Goal: Task Accomplishment & Management: Manage account settings

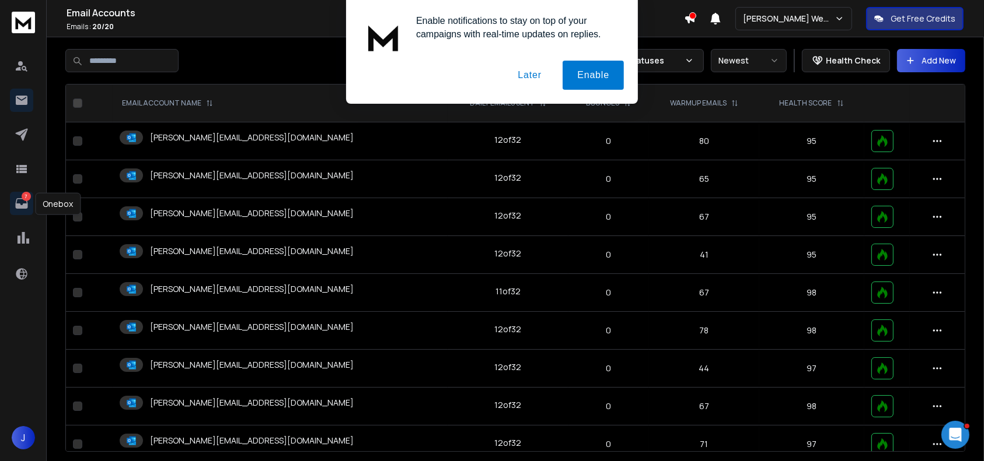
click at [25, 201] on p "7" at bounding box center [26, 196] width 9 height 9
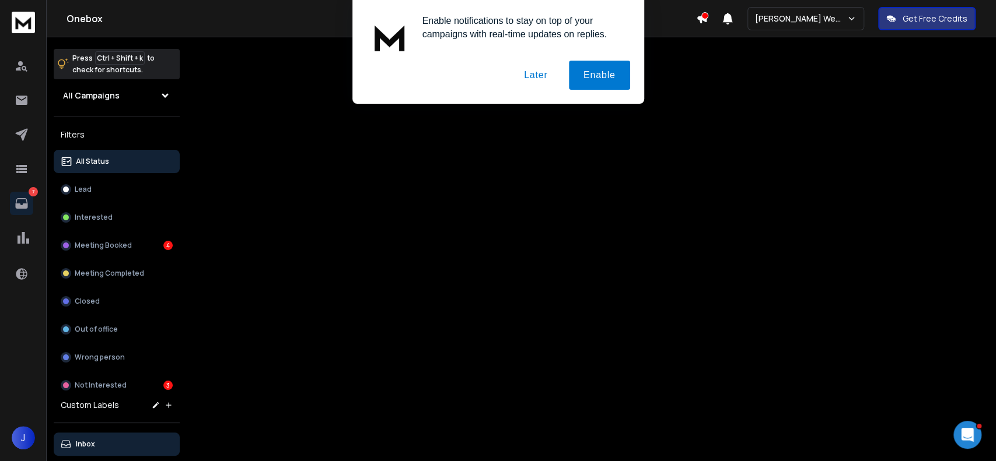
click at [534, 68] on button "Later" at bounding box center [535, 75] width 53 height 29
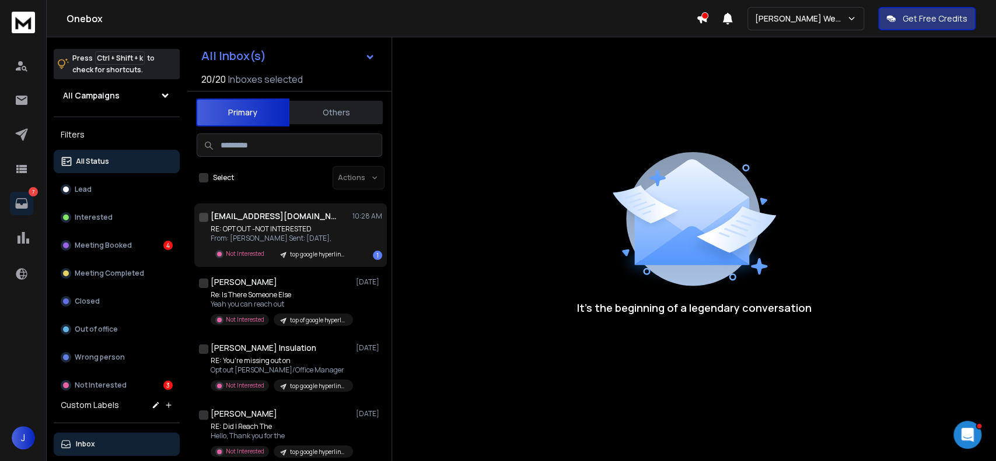
click at [261, 222] on div "dmtfoam@twcny.rr.com 10:28 AM RE: OPT OUT -NOT INTERESTED From: Jeremy Volpatti…" at bounding box center [297, 236] width 172 height 50
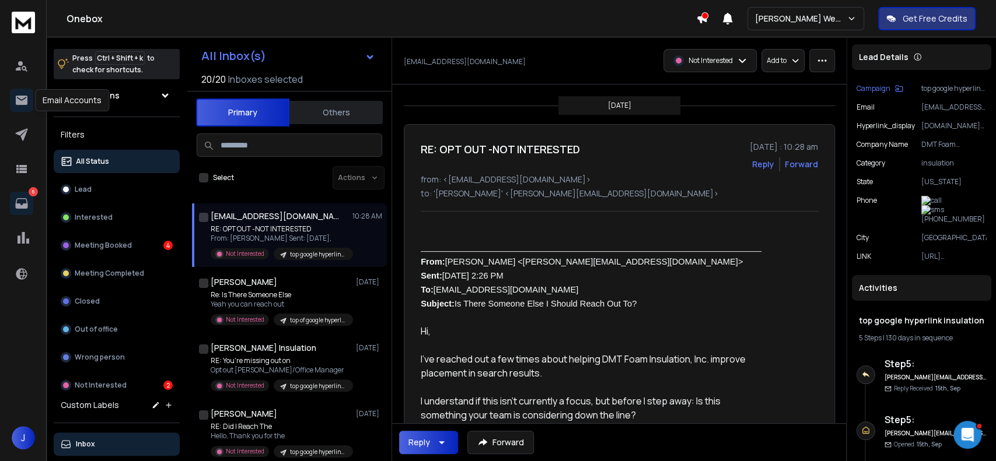
click at [21, 97] on icon at bounding box center [22, 100] width 12 height 9
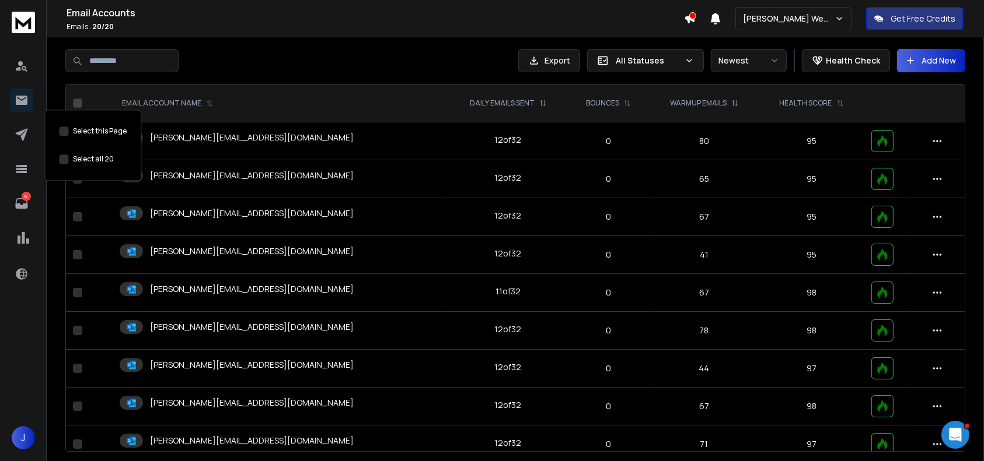
click at [75, 105] on button "Select this Page" at bounding box center [77, 103] width 9 height 9
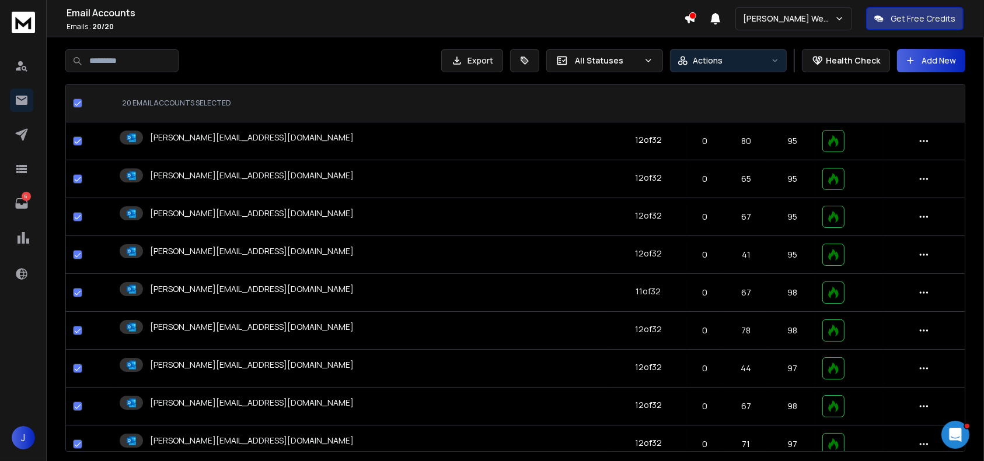
click at [696, 63] on p "Actions" at bounding box center [708, 61] width 30 height 12
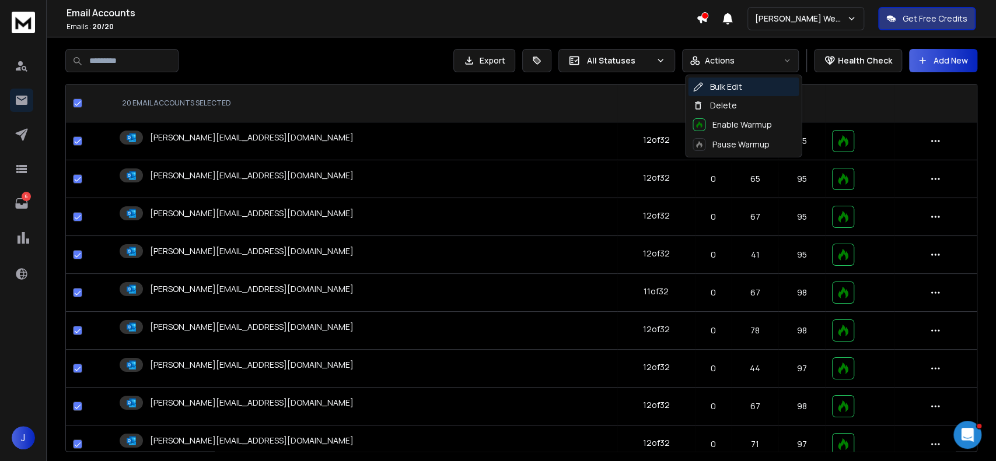
click at [719, 82] on div "Bulk Edit" at bounding box center [718, 87] width 50 height 12
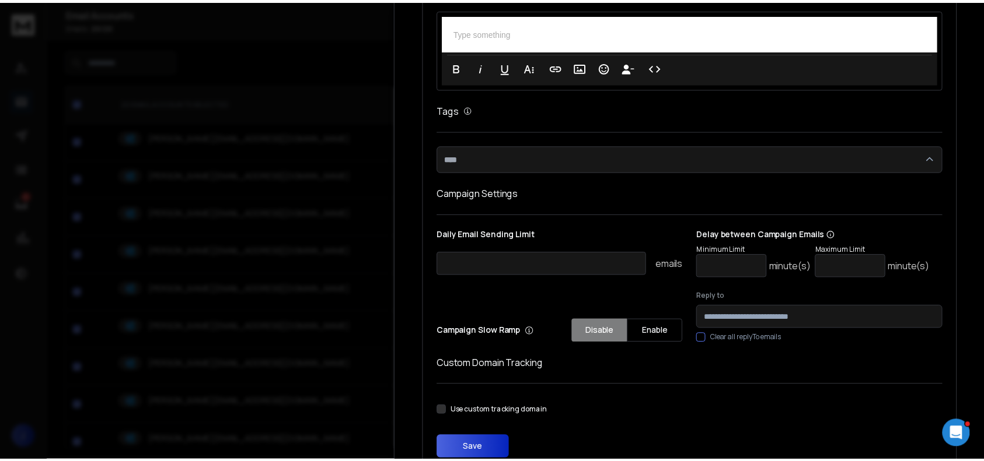
scroll to position [227, 0]
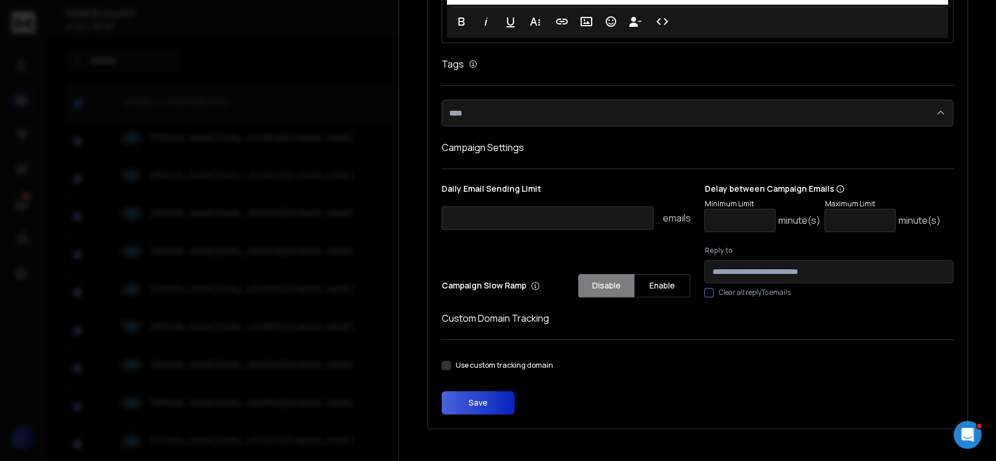
click at [845, 223] on input "number" at bounding box center [859, 220] width 71 height 23
type input "**"
click at [754, 223] on input "number" at bounding box center [739, 220] width 71 height 23
type input "**"
click at [548, 230] on div "emails" at bounding box center [566, 218] width 249 height 28
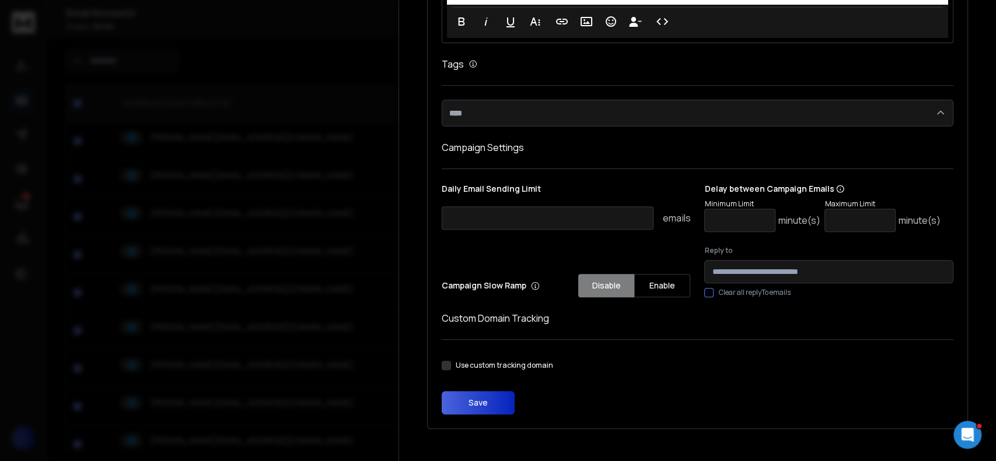
type input "**"
click at [491, 399] on button "Save" at bounding box center [478, 402] width 73 height 23
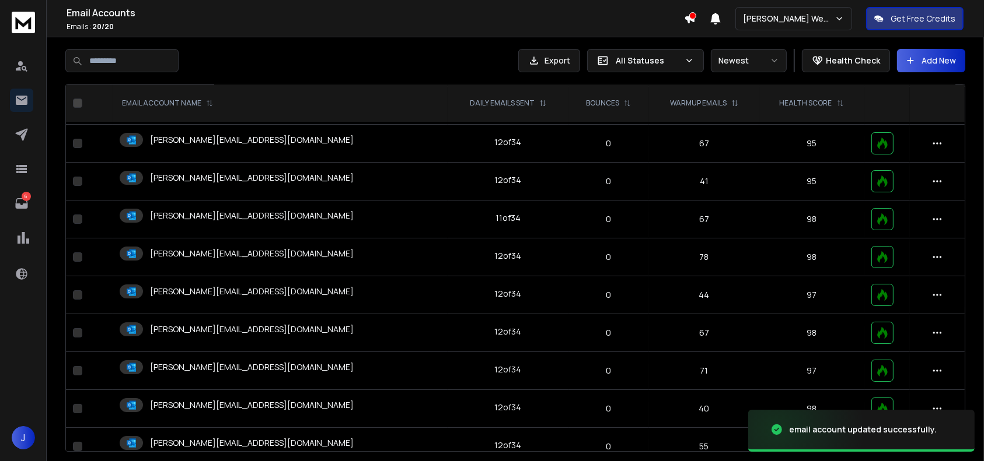
scroll to position [0, 0]
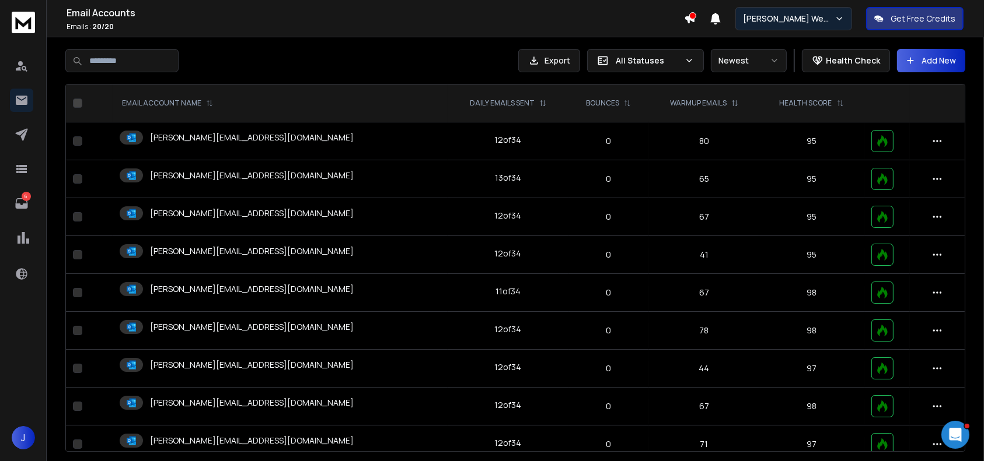
click at [792, 20] on p "Jeremy Websites" at bounding box center [789, 19] width 92 height 12
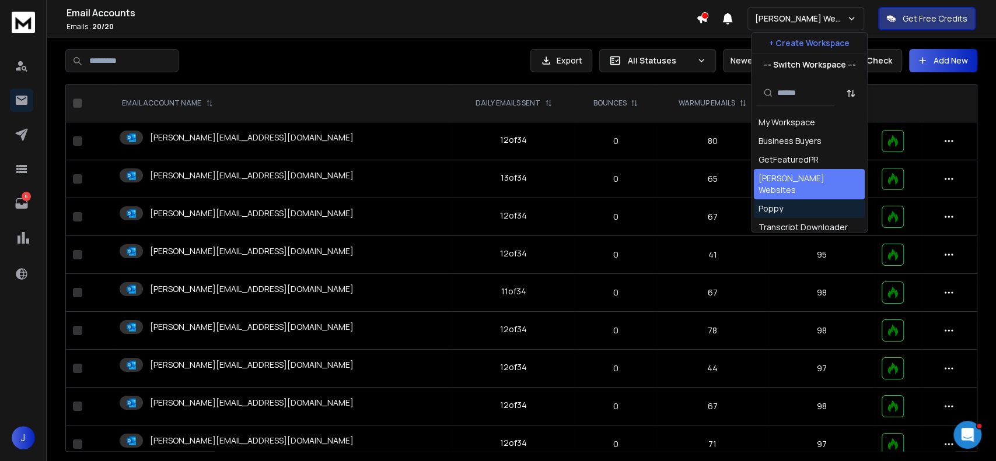
click at [831, 200] on div "Poppy" at bounding box center [809, 209] width 111 height 19
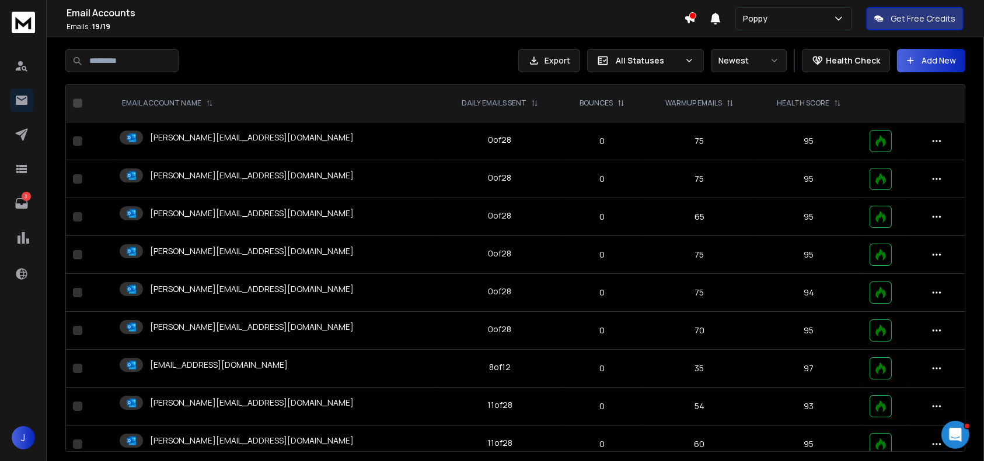
click at [202, 145] on td "[PERSON_NAME][EMAIL_ADDRESS][DOMAIN_NAME]" at bounding box center [276, 142] width 326 height 38
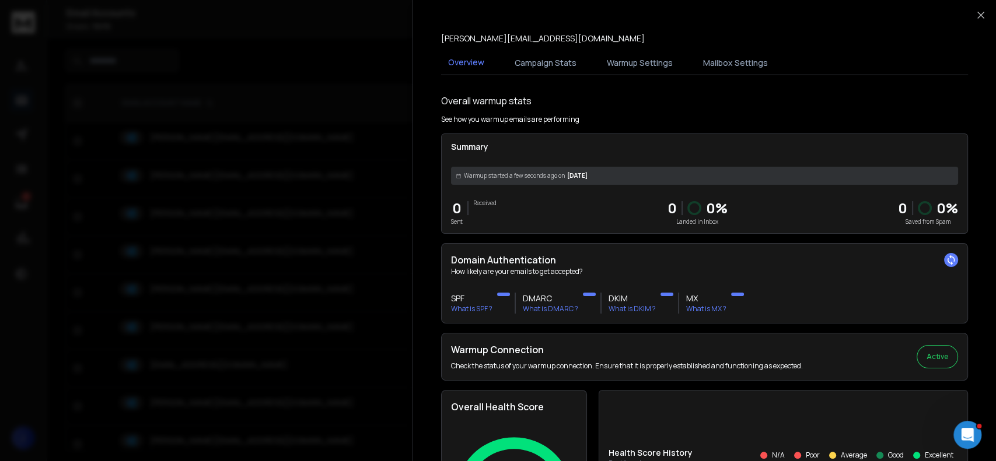
click at [652, 62] on button "Warmup Settings" at bounding box center [640, 63] width 80 height 26
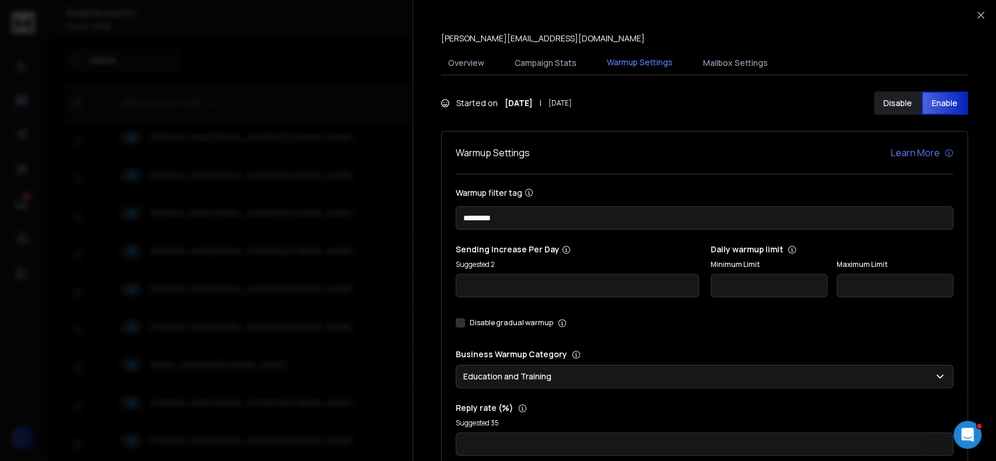
click at [327, 210] on div at bounding box center [498, 230] width 996 height 461
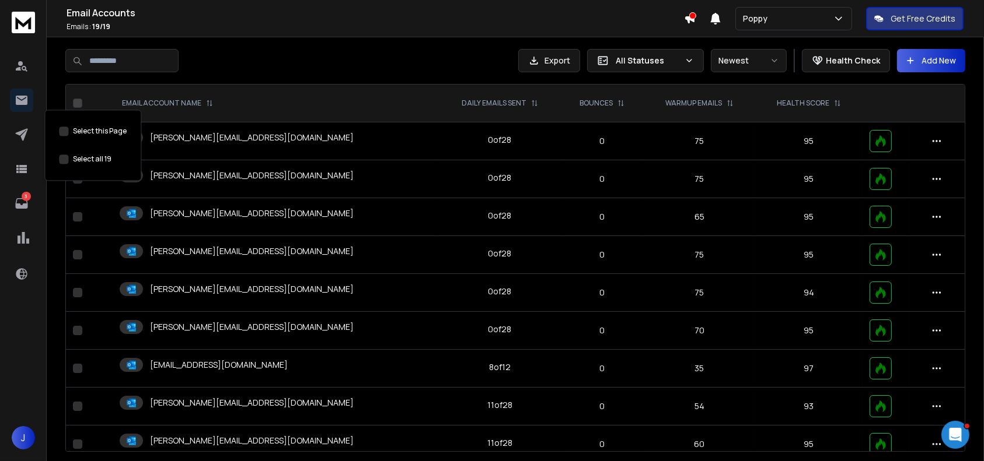
click at [75, 104] on button "Select this Page" at bounding box center [77, 103] width 9 height 9
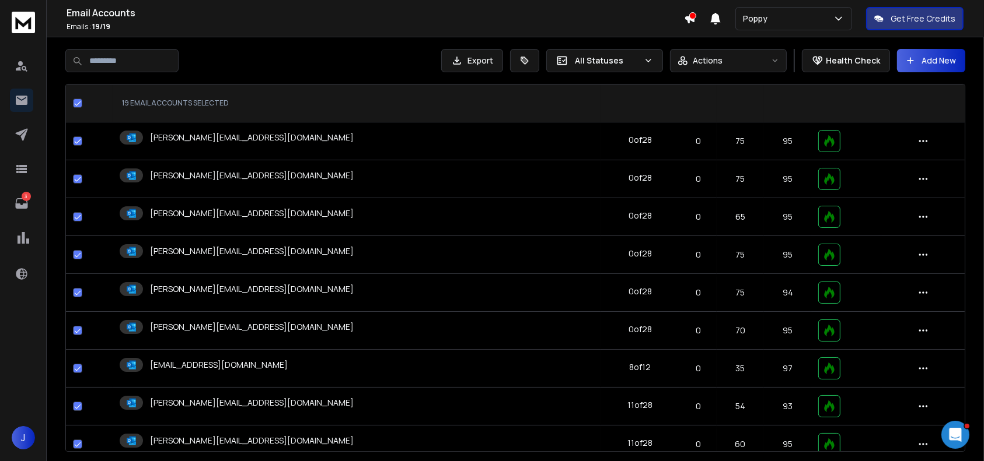
click at [78, 365] on button "button" at bounding box center [77, 368] width 9 height 9
click at [75, 331] on button "button" at bounding box center [77, 330] width 9 height 9
click at [82, 296] on td at bounding box center [89, 293] width 47 height 38
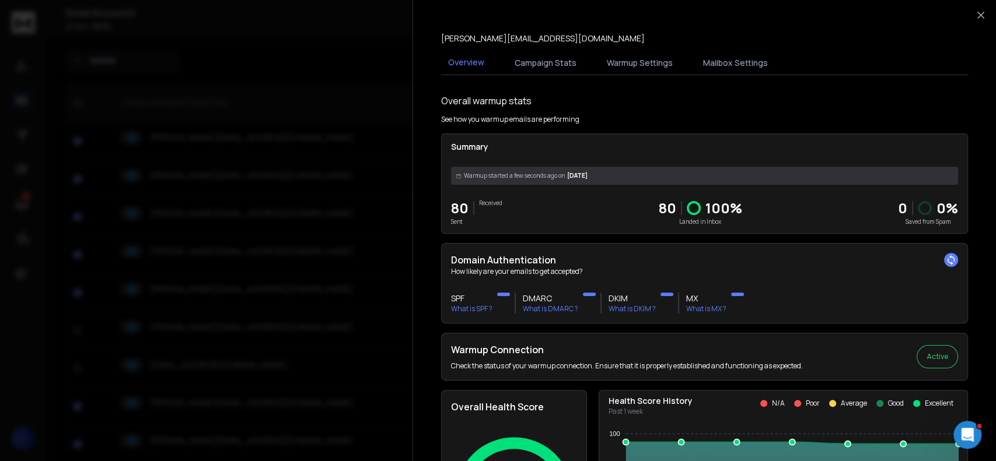
click at [81, 295] on div at bounding box center [498, 230] width 996 height 461
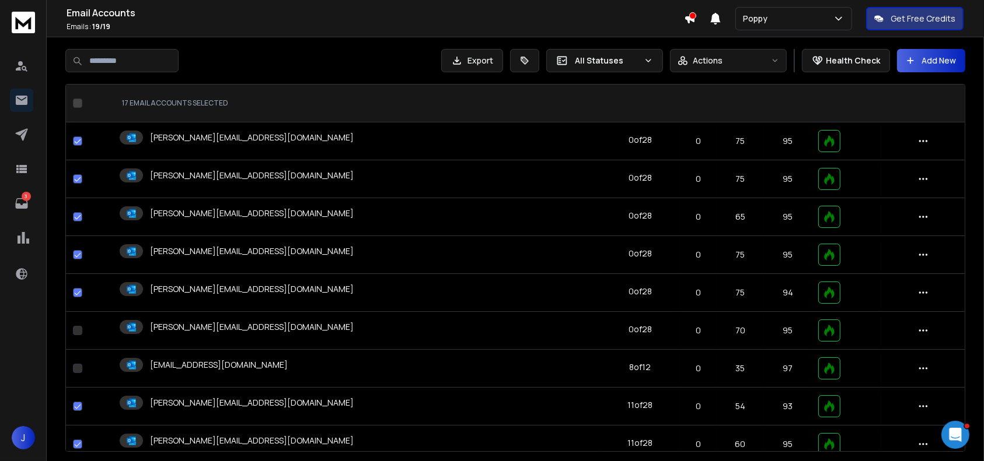
click at [76, 294] on button "button" at bounding box center [77, 292] width 9 height 9
click at [79, 251] on button "button" at bounding box center [77, 254] width 9 height 9
click at [78, 217] on button "button" at bounding box center [77, 216] width 9 height 9
click at [80, 176] on button "button" at bounding box center [77, 178] width 9 height 9
click at [75, 141] on button "button" at bounding box center [77, 141] width 9 height 9
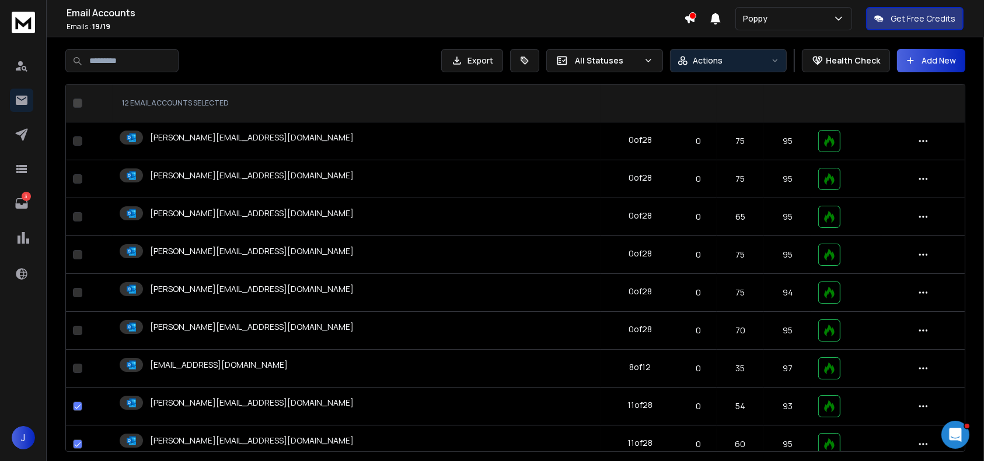
click at [712, 59] on p "Actions" at bounding box center [708, 61] width 30 height 12
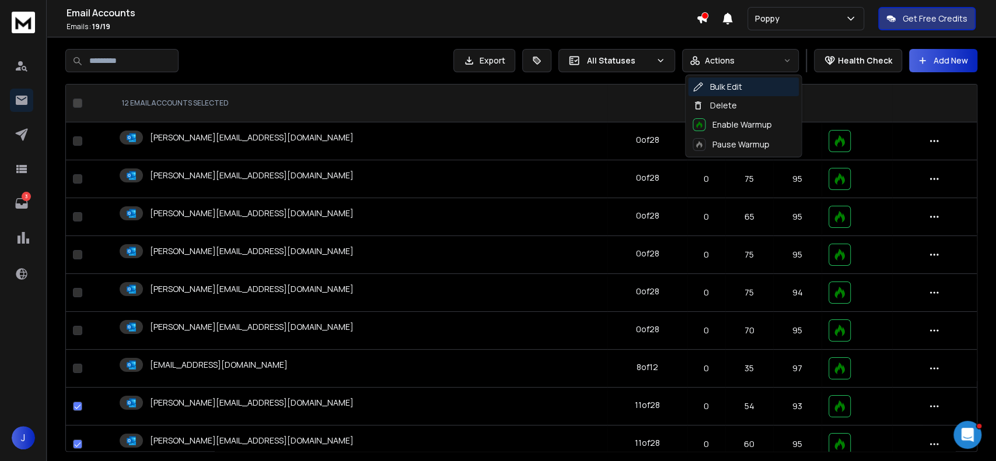
click at [733, 82] on div "Bulk Edit" at bounding box center [718, 87] width 50 height 12
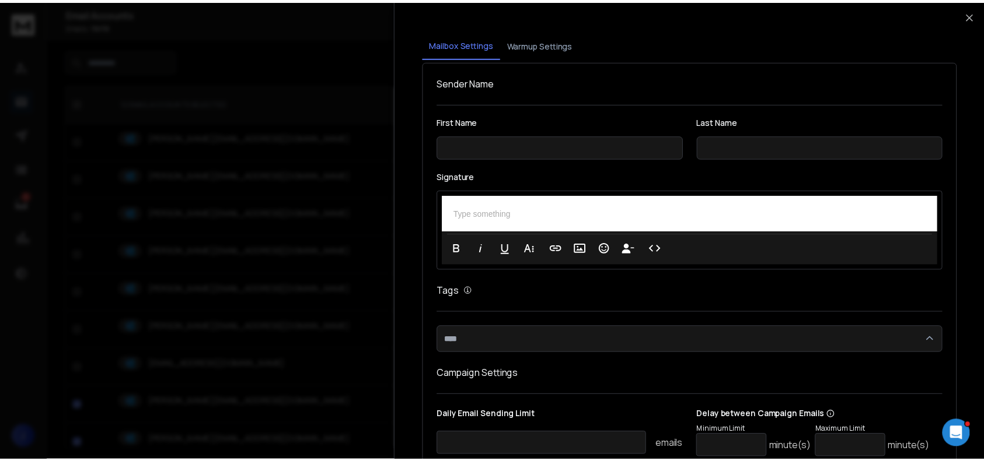
scroll to position [181, 0]
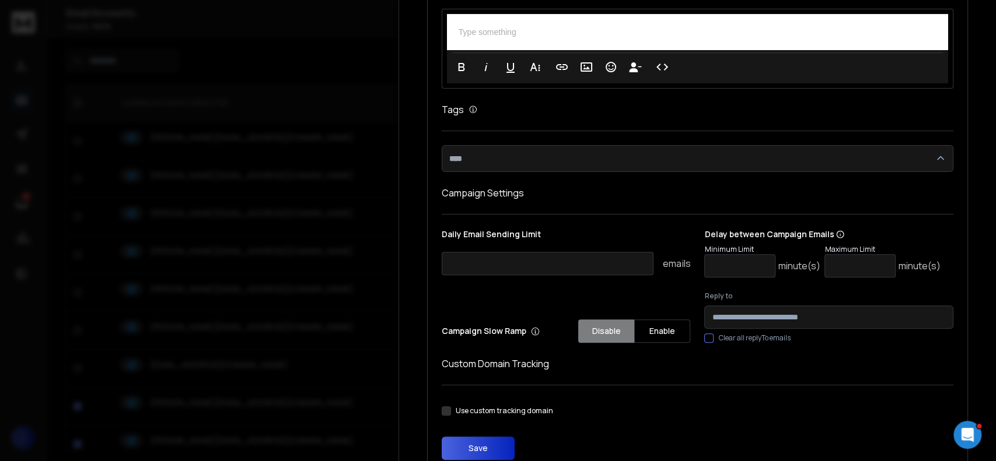
click at [845, 264] on input "number" at bounding box center [859, 265] width 71 height 23
type input "**"
drag, startPoint x: 746, startPoint y: 263, endPoint x: 710, endPoint y: 268, distance: 35.9
click at [745, 263] on input "number" at bounding box center [739, 265] width 71 height 23
type input "**"
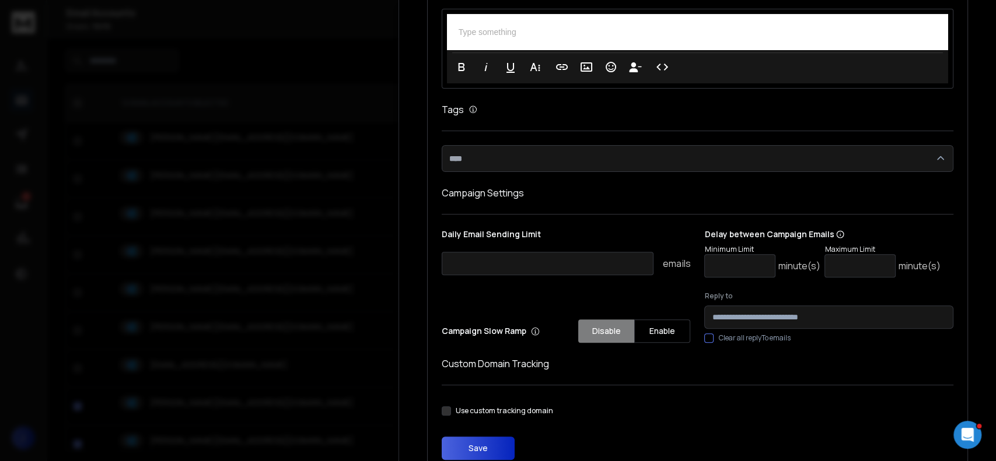
click at [571, 259] on input "number" at bounding box center [548, 263] width 212 height 23
type input "**"
click at [487, 445] on button "Save" at bounding box center [478, 448] width 73 height 23
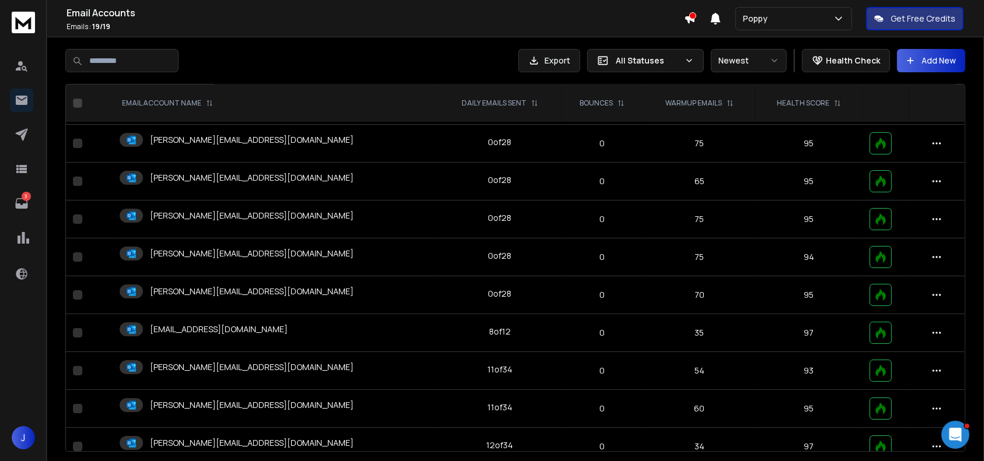
scroll to position [0, 0]
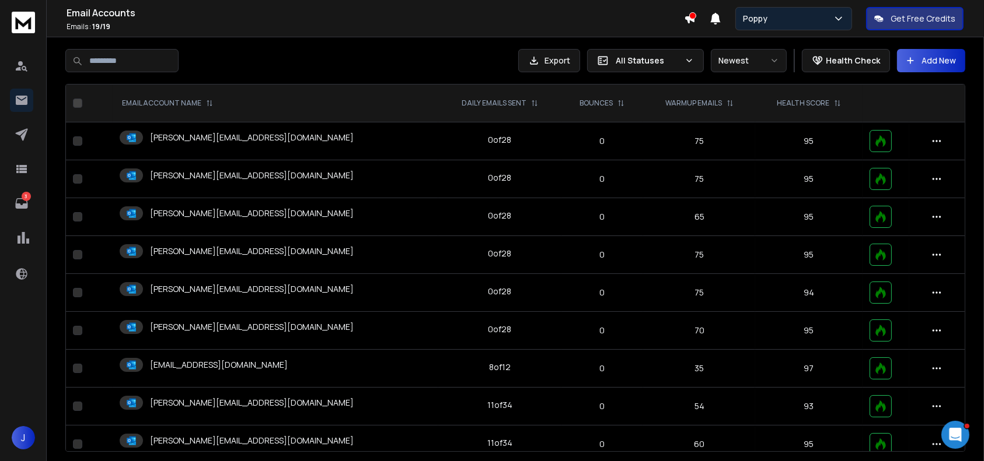
click at [781, 27] on button "Poppy" at bounding box center [793, 18] width 117 height 23
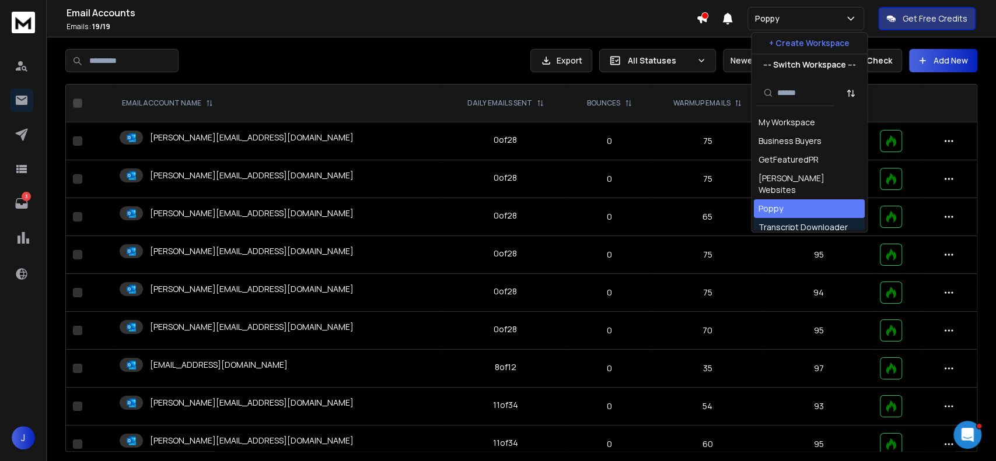
click at [820, 222] on div "Transcript Downloader" at bounding box center [802, 228] width 89 height 12
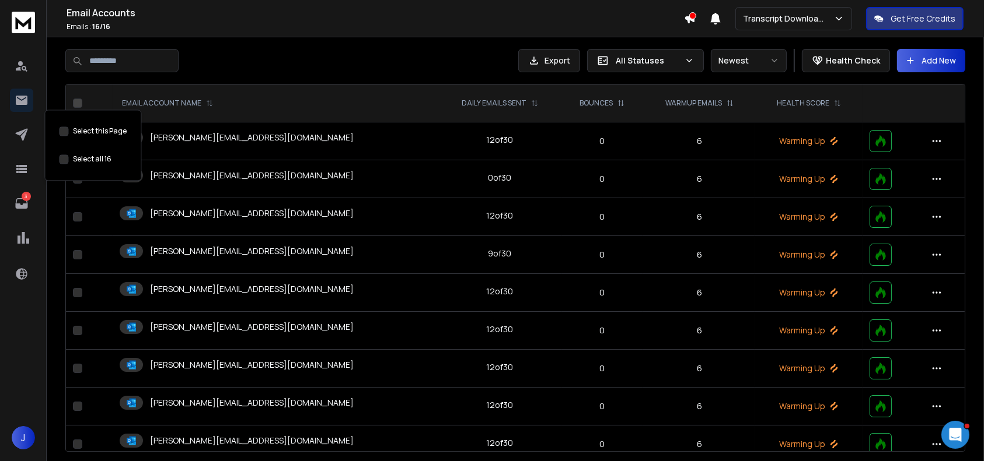
click at [78, 100] on button "Select this Page" at bounding box center [77, 103] width 9 height 9
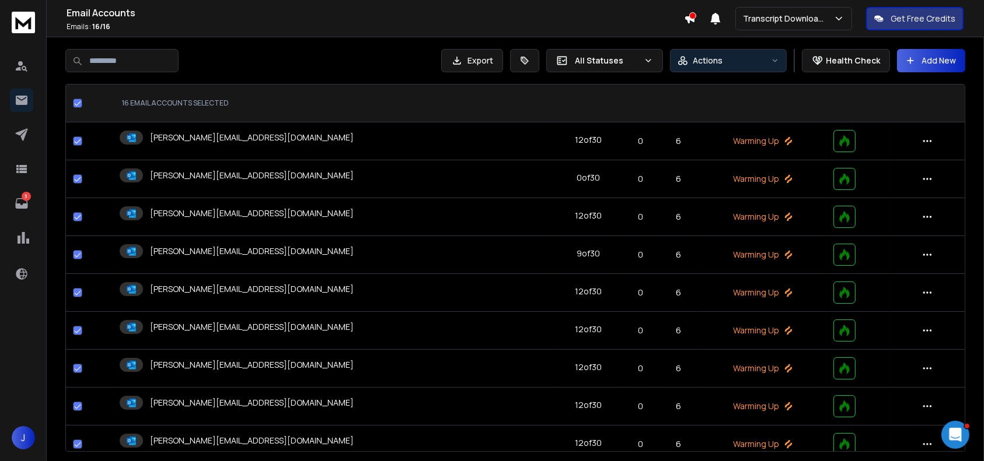
click at [699, 60] on p "Actions" at bounding box center [708, 61] width 30 height 12
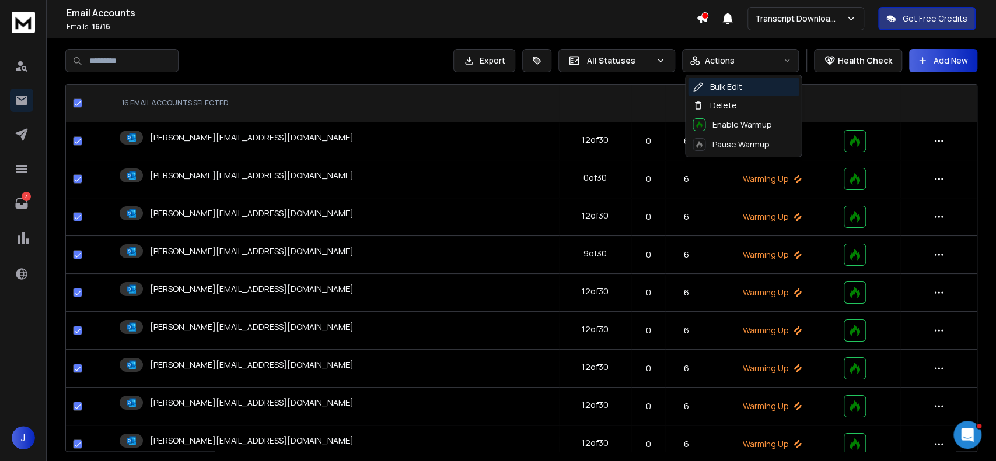
click at [743, 83] on div "Bulk Edit" at bounding box center [743, 87] width 111 height 19
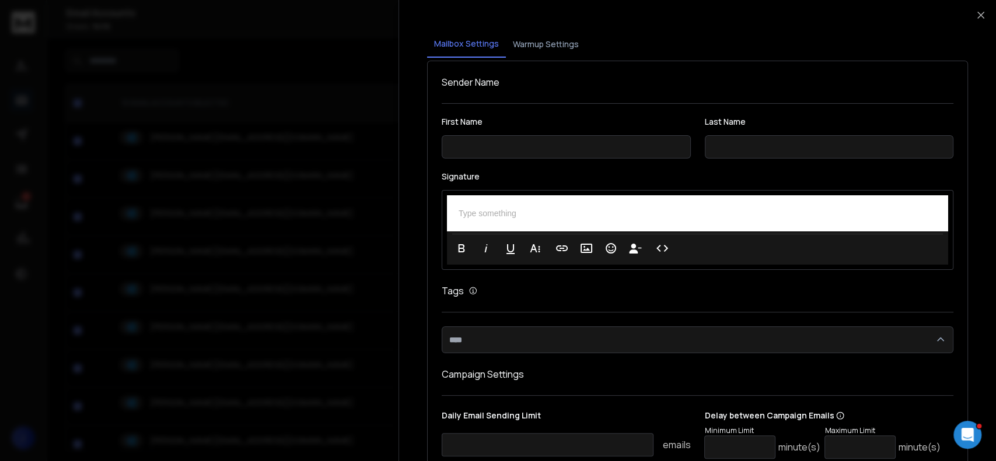
scroll to position [227, 0]
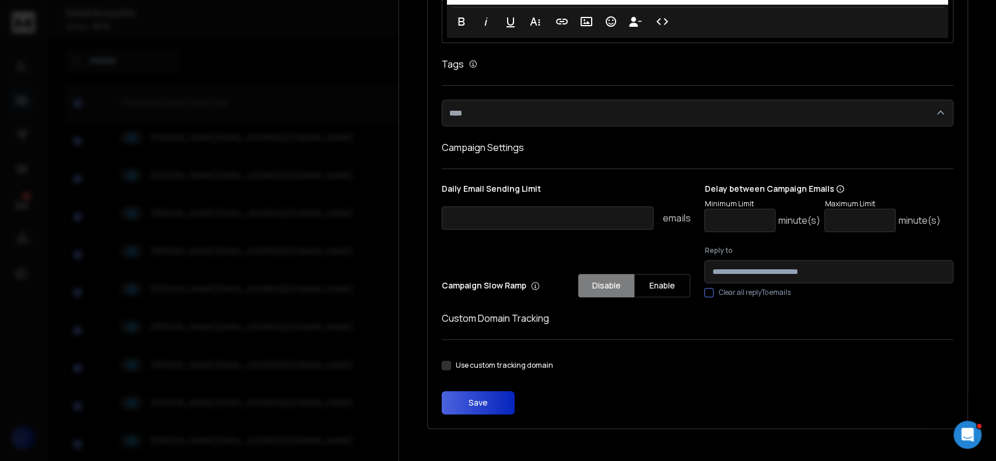
drag, startPoint x: 845, startPoint y: 222, endPoint x: 837, endPoint y: 219, distance: 8.9
click at [845, 222] on input "number" at bounding box center [859, 220] width 71 height 23
type input "**"
click at [756, 214] on input "number" at bounding box center [739, 220] width 71 height 23
type input "**"
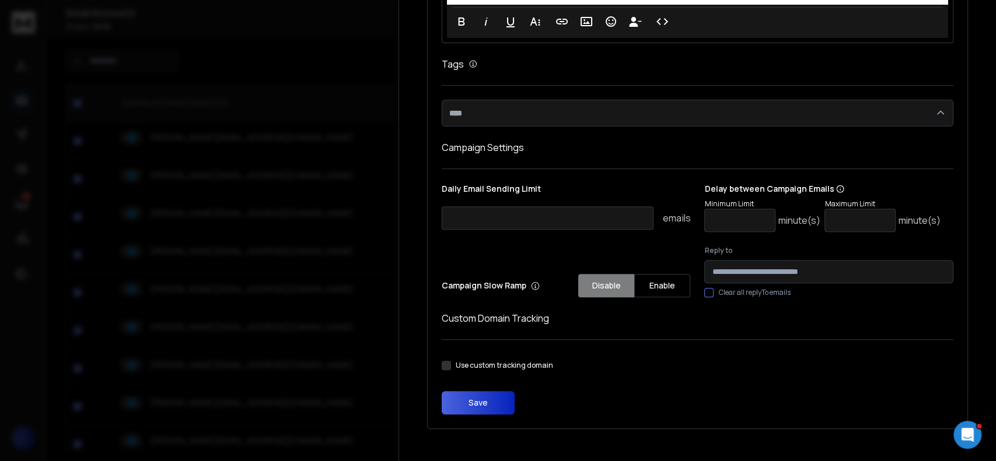
click at [548, 219] on input "number" at bounding box center [548, 218] width 212 height 23
type input "**"
click at [510, 403] on button "Save" at bounding box center [478, 402] width 73 height 23
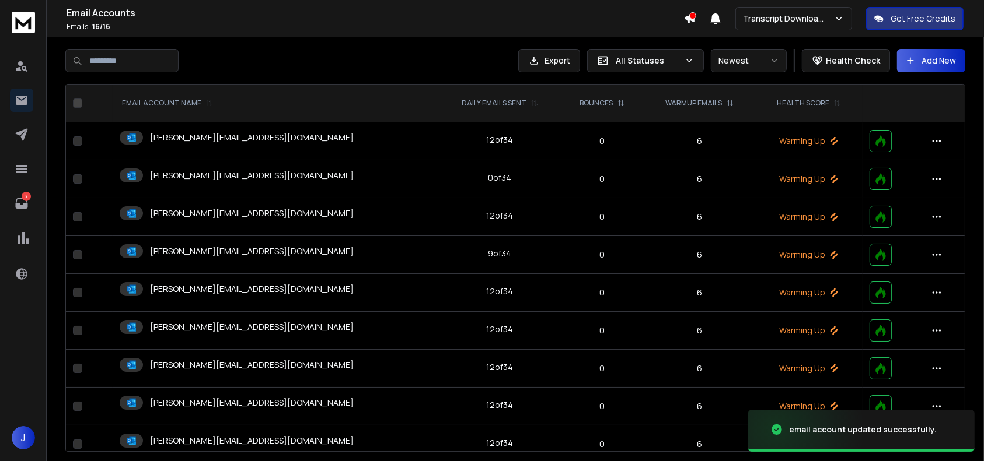
click at [173, 144] on div "jeremyv@transcriptdownloader.com" at bounding box center [237, 138] width 234 height 14
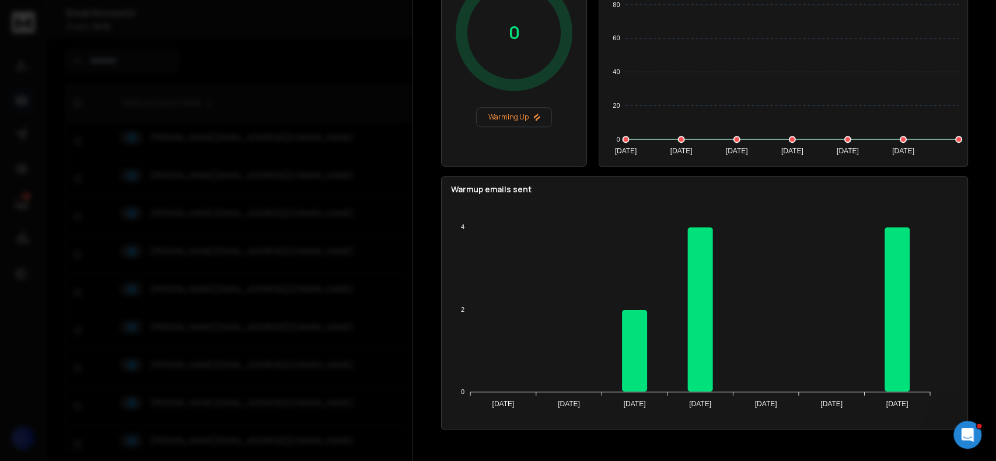
scroll to position [0, 0]
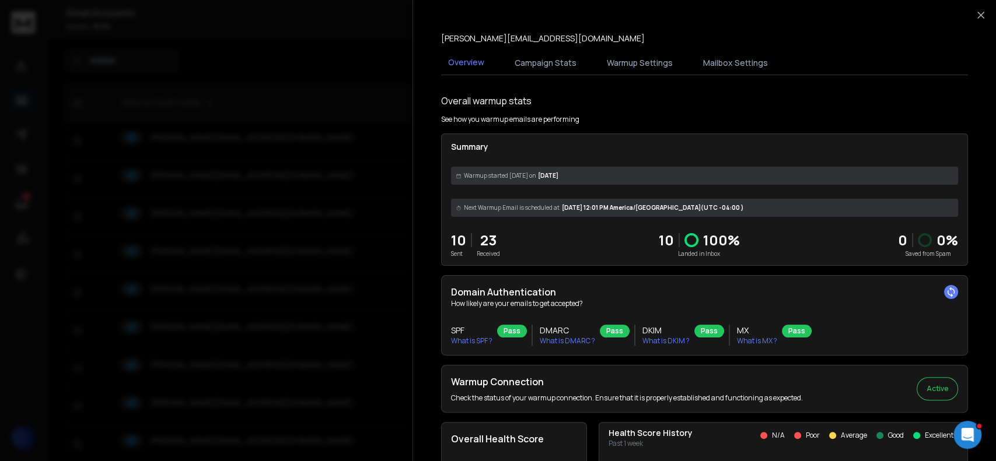
click at [758, 61] on button "Mailbox Settings" at bounding box center [735, 63] width 79 height 26
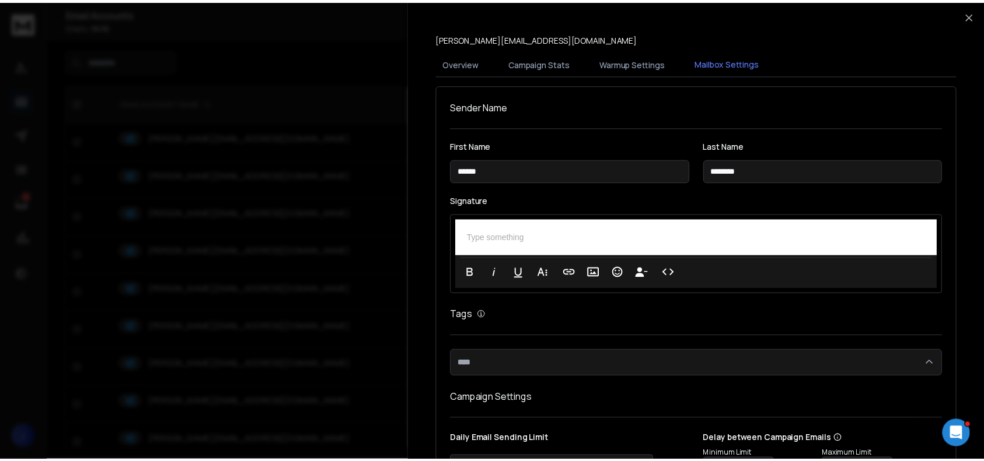
scroll to position [181, 0]
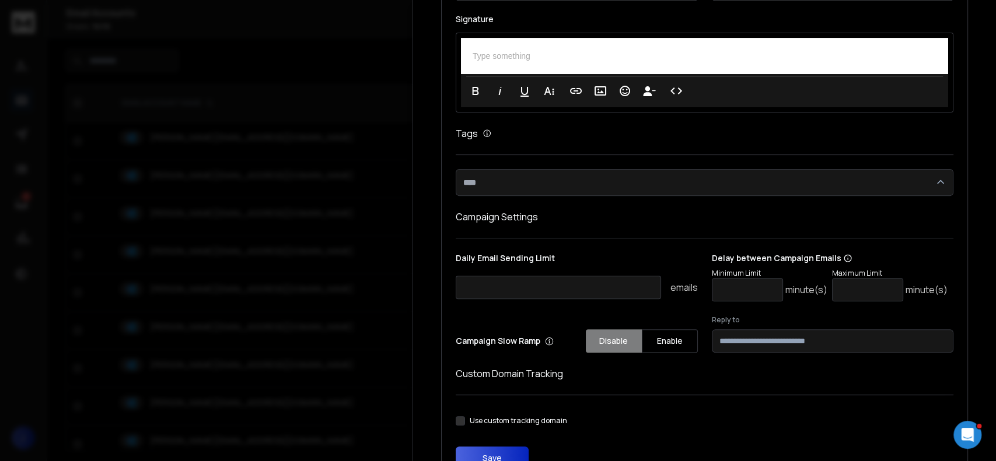
drag, startPoint x: 751, startPoint y: 286, endPoint x: 695, endPoint y: 285, distance: 56.6
click at [695, 286] on div "Daily Email Sending Limit ** emails Delay between Campaign Emails Minimum Limit…" at bounding box center [705, 303] width 498 height 100
drag, startPoint x: 868, startPoint y: 293, endPoint x: 810, endPoint y: 283, distance: 59.2
click at [814, 283] on div "Minimum Limit ** minute(s) Maximum Limit ** minute(s)" at bounding box center [830, 285] width 236 height 33
type input "*"
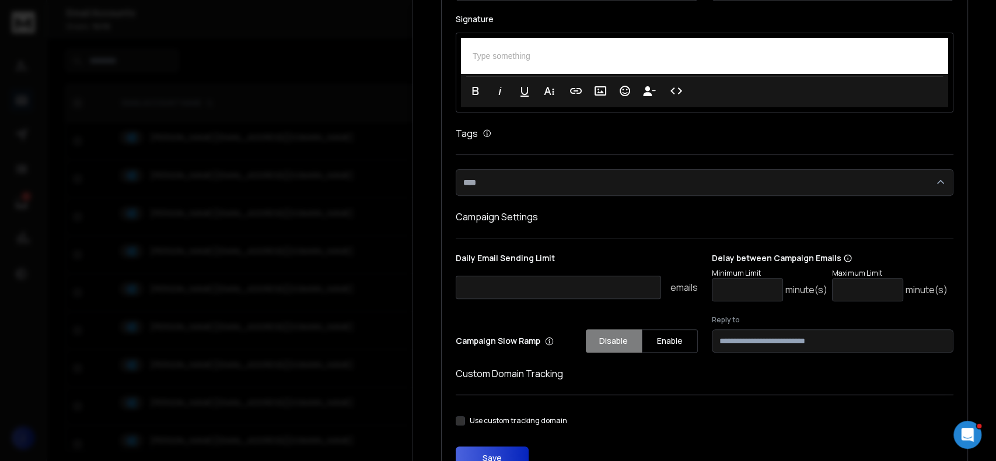
type input "**"
drag, startPoint x: 760, startPoint y: 292, endPoint x: 674, endPoint y: 281, distance: 86.5
click at [677, 281] on div "Daily Email Sending Limit ** emails Delay between Campaign Emails Minimum Limit…" at bounding box center [705, 303] width 498 height 100
type input "**"
click at [560, 289] on input "**" at bounding box center [558, 287] width 205 height 23
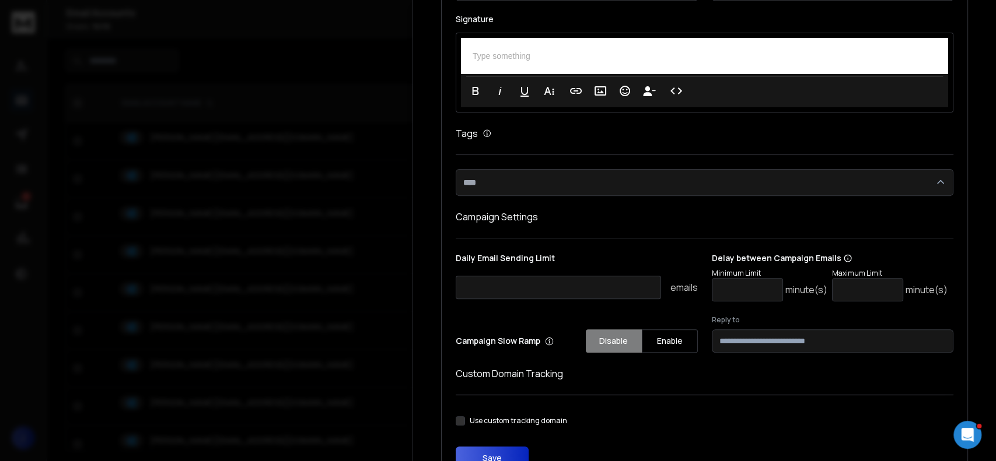
type input "**"
click at [506, 452] on button "Save" at bounding box center [492, 458] width 73 height 23
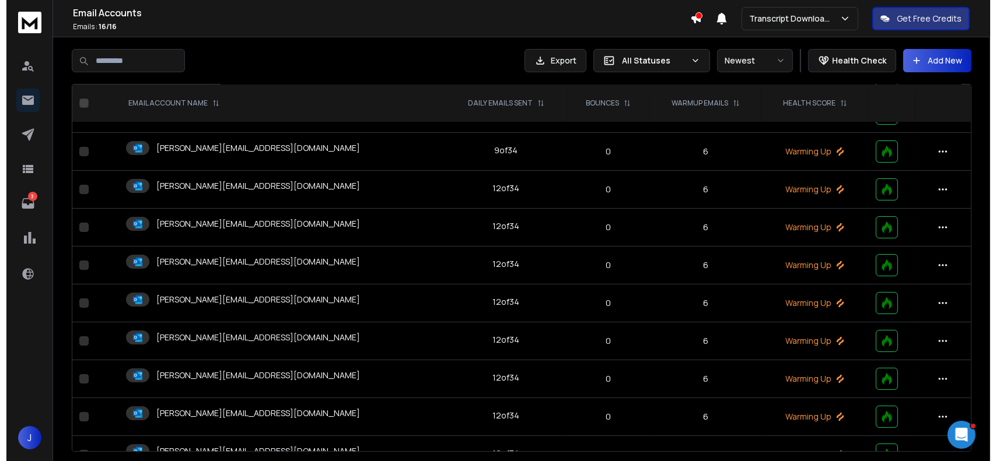
scroll to position [0, 0]
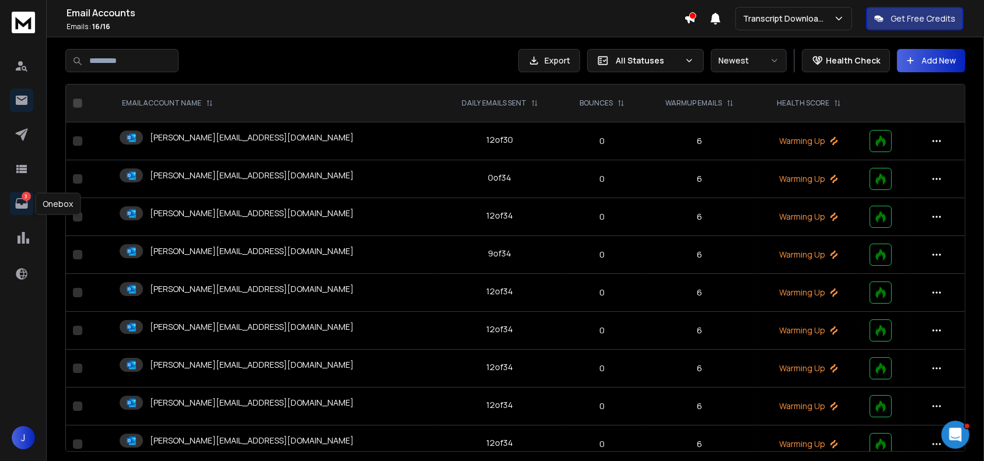
click at [29, 202] on link "3" at bounding box center [21, 203] width 23 height 23
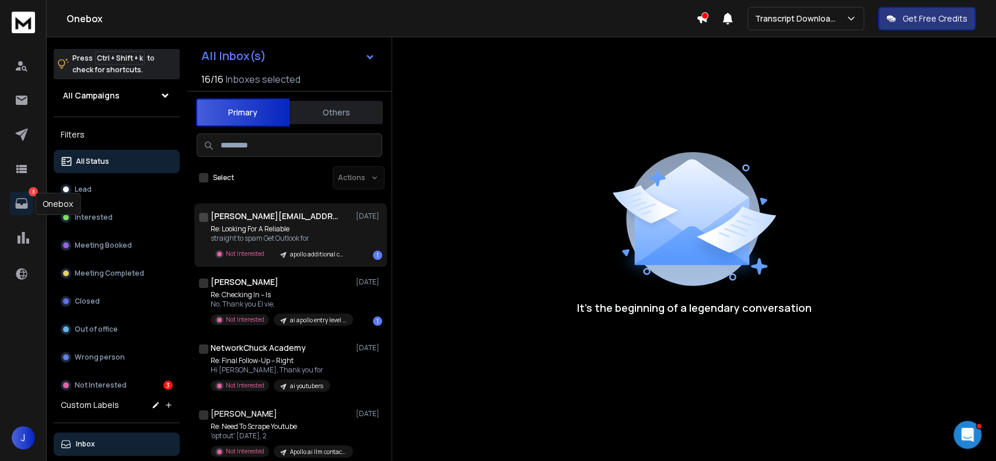
click at [315, 228] on p "Re: Looking For A Reliable" at bounding box center [281, 229] width 140 height 9
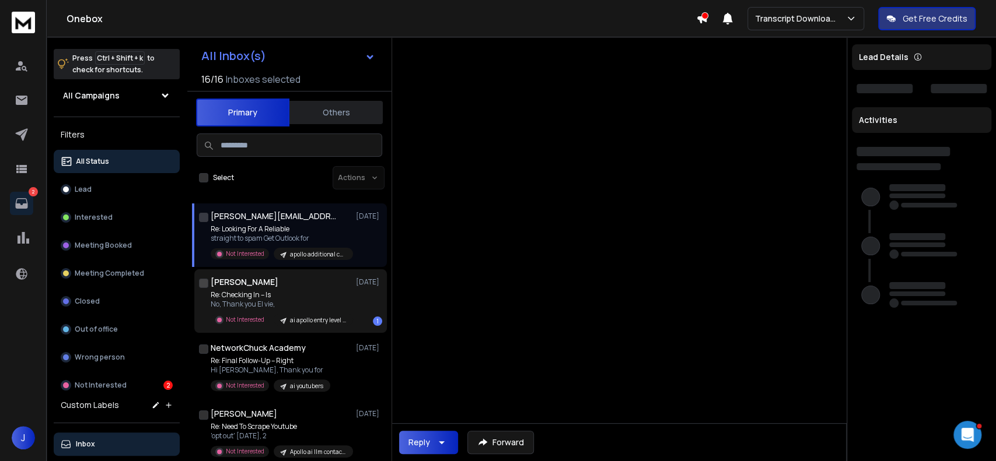
click at [319, 299] on p "Re: Checking In – Is" at bounding box center [281, 295] width 140 height 9
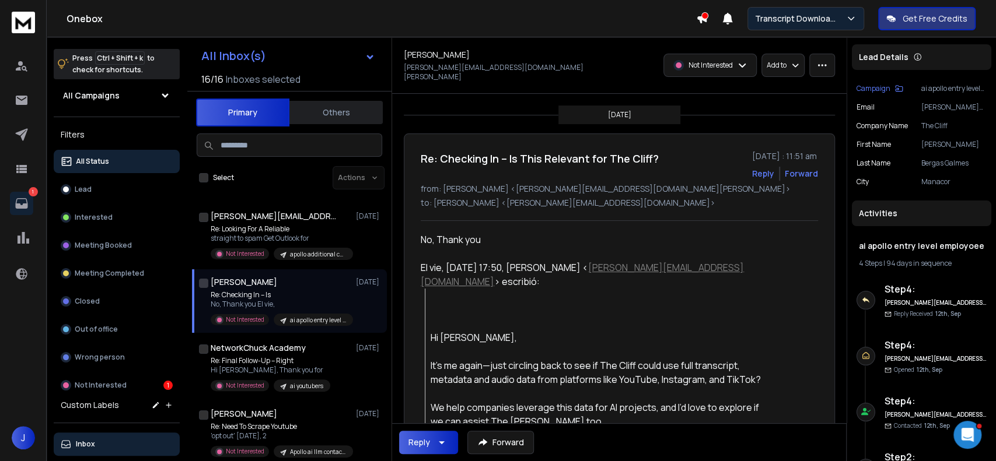
click at [800, 33] on div "Onebox Transcript Downloader Get Free Credits" at bounding box center [498, 18] width 996 height 37
click at [802, 25] on button "Transcript Downloader" at bounding box center [805, 18] width 117 height 23
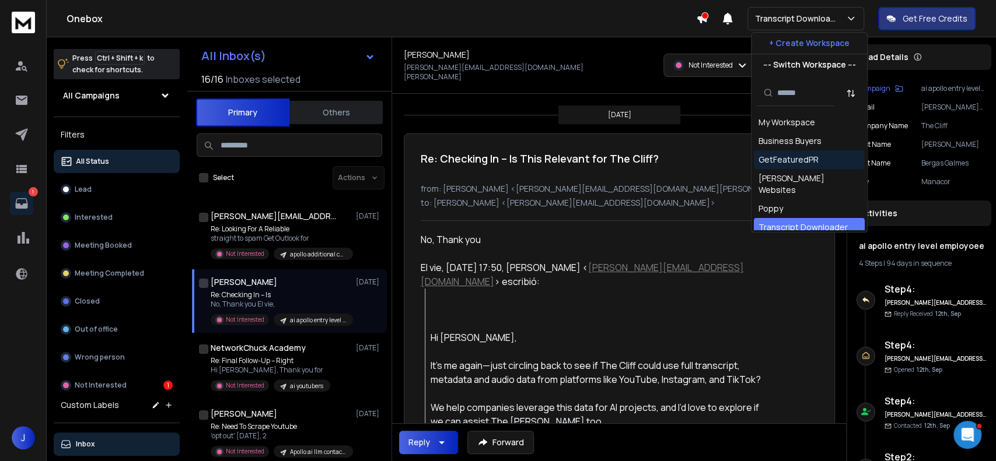
click at [802, 162] on div "GetFeaturedPR" at bounding box center [788, 160] width 60 height 12
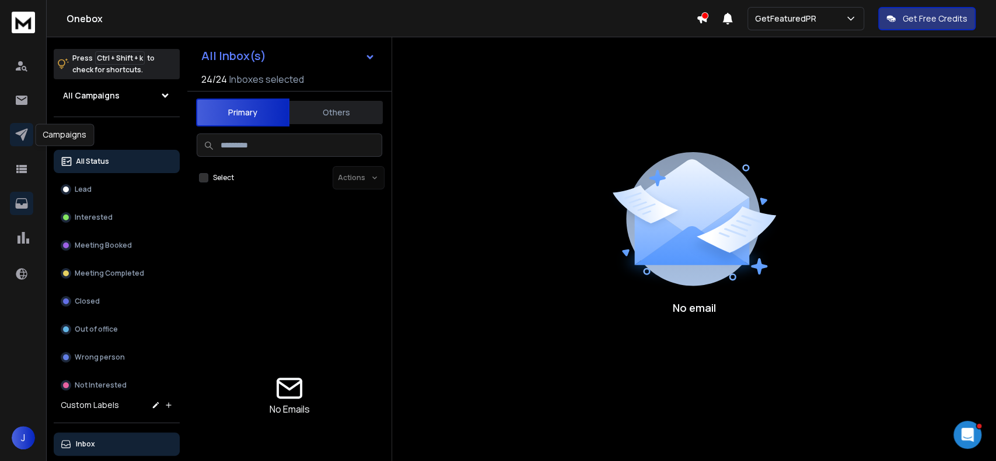
click at [23, 130] on icon at bounding box center [21, 134] width 12 height 12
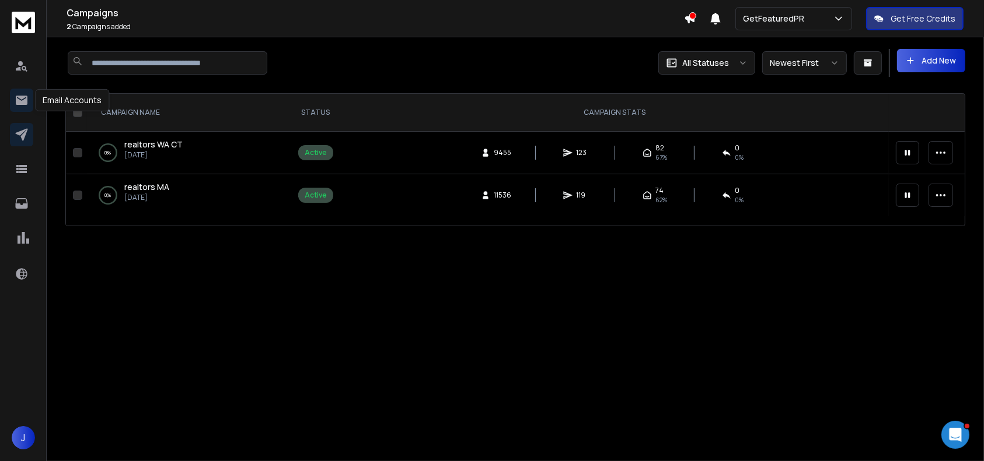
click at [24, 103] on icon at bounding box center [22, 100] width 12 height 9
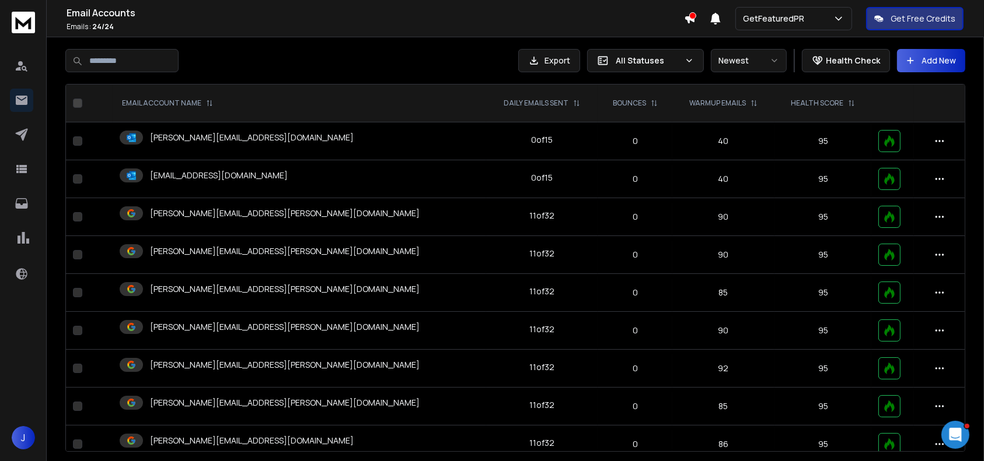
click at [364, 138] on div "[PERSON_NAME][EMAIL_ADDRESS][DOMAIN_NAME]" at bounding box center [299, 138] width 359 height 14
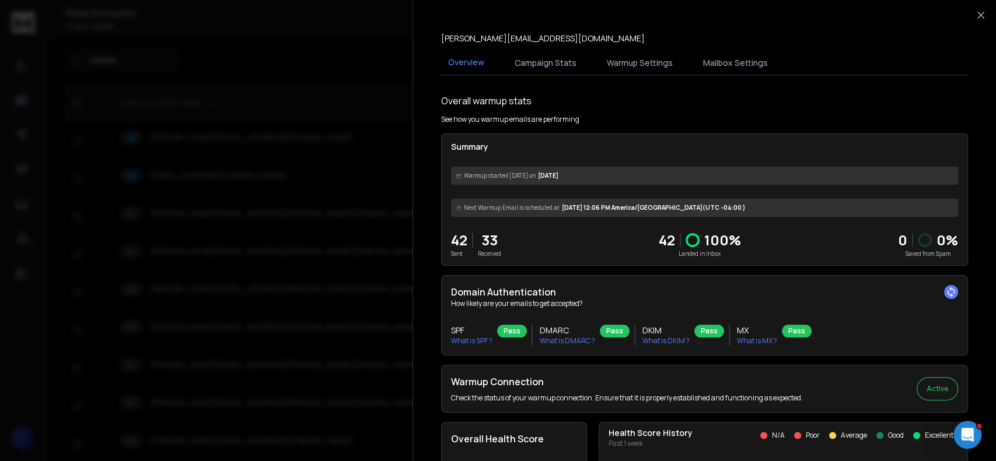
click at [708, 55] on button "Mailbox Settings" at bounding box center [735, 63] width 79 height 26
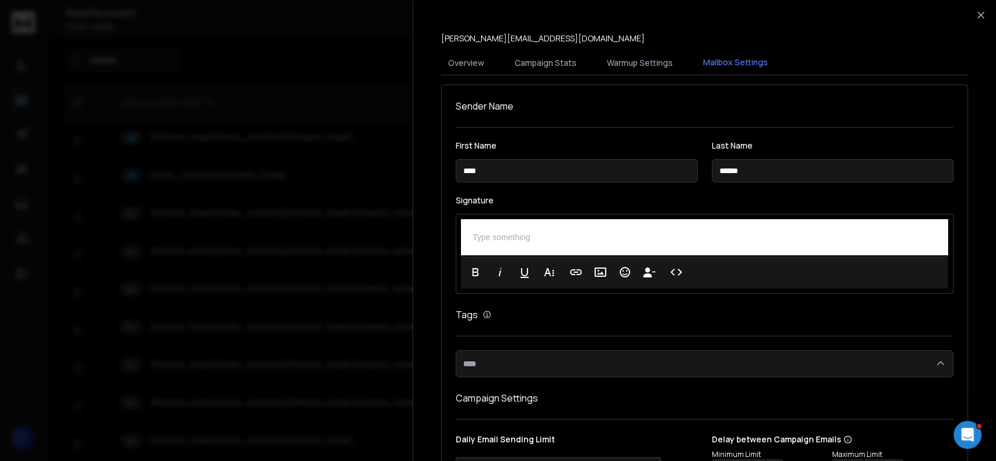
click at [664, 57] on button "Warmup Settings" at bounding box center [640, 63] width 80 height 26
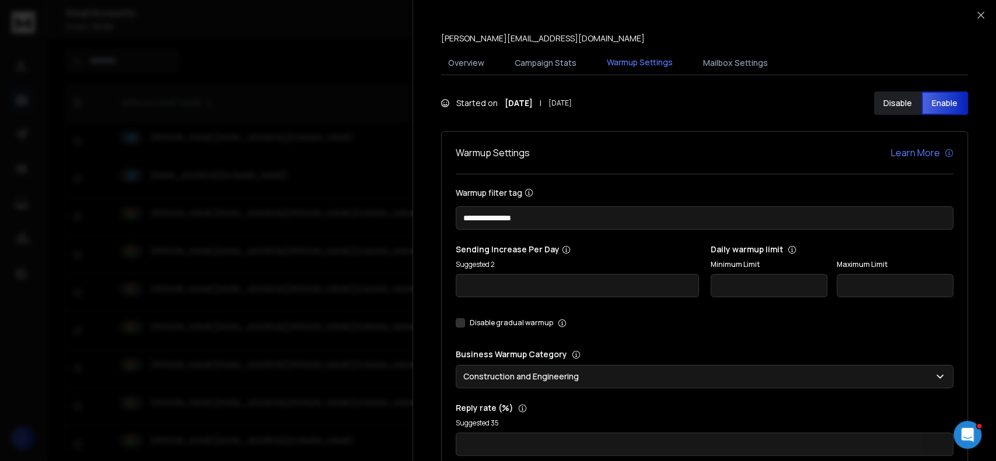
click at [353, 179] on div at bounding box center [498, 230] width 996 height 461
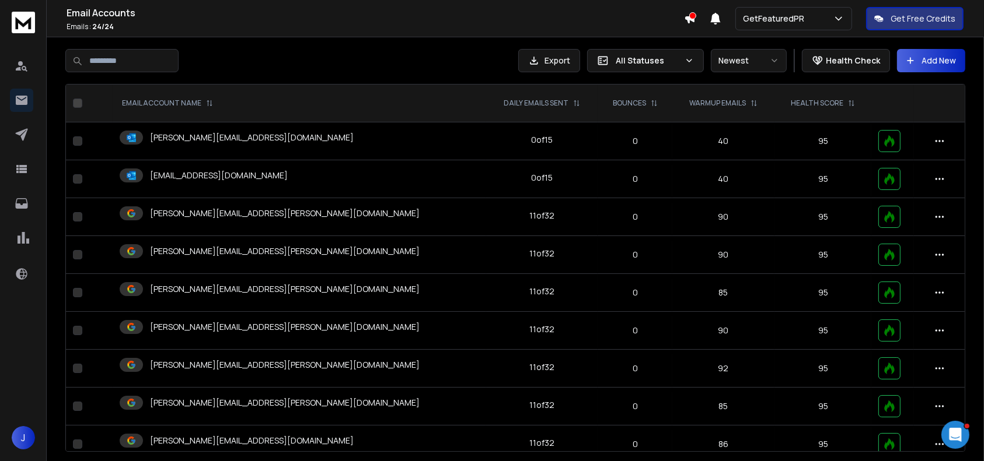
click at [298, 215] on div "[PERSON_NAME][EMAIL_ADDRESS][PERSON_NAME][DOMAIN_NAME]" at bounding box center [299, 214] width 359 height 14
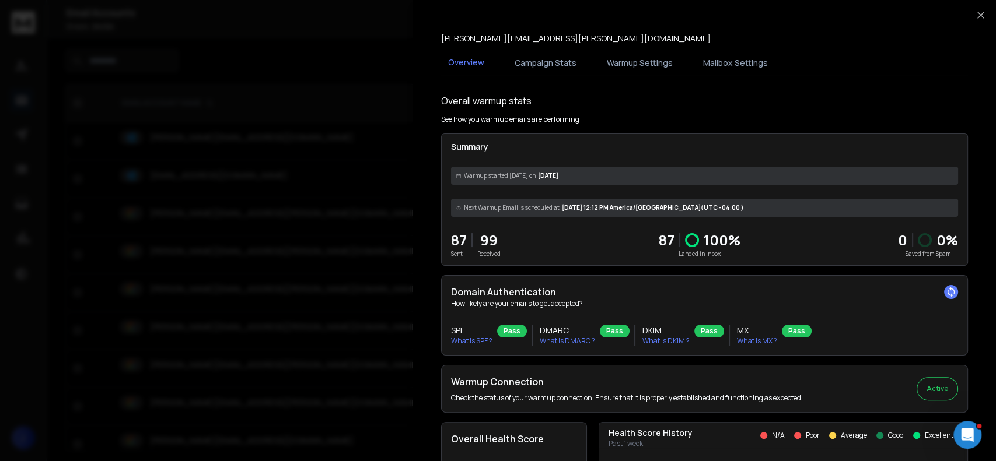
click at [718, 58] on button "Mailbox Settings" at bounding box center [735, 63] width 79 height 26
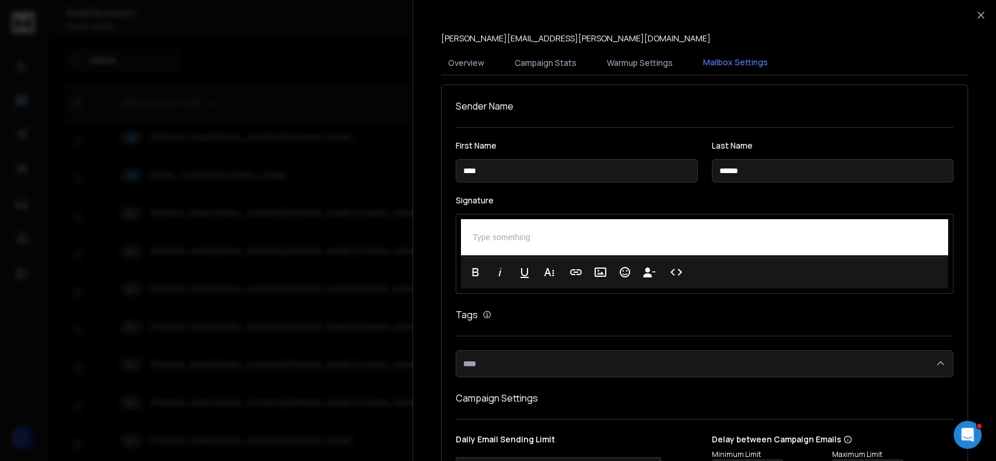
scroll to position [181, 0]
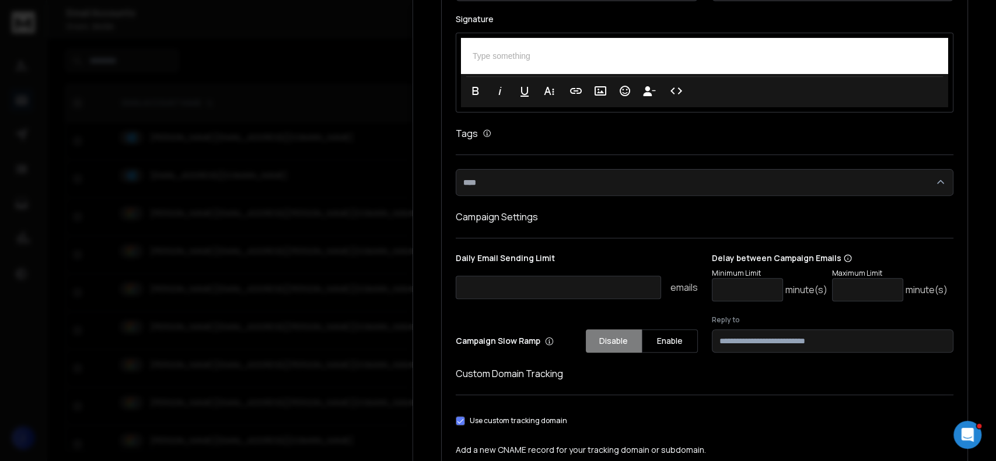
click at [331, 247] on div at bounding box center [498, 230] width 996 height 461
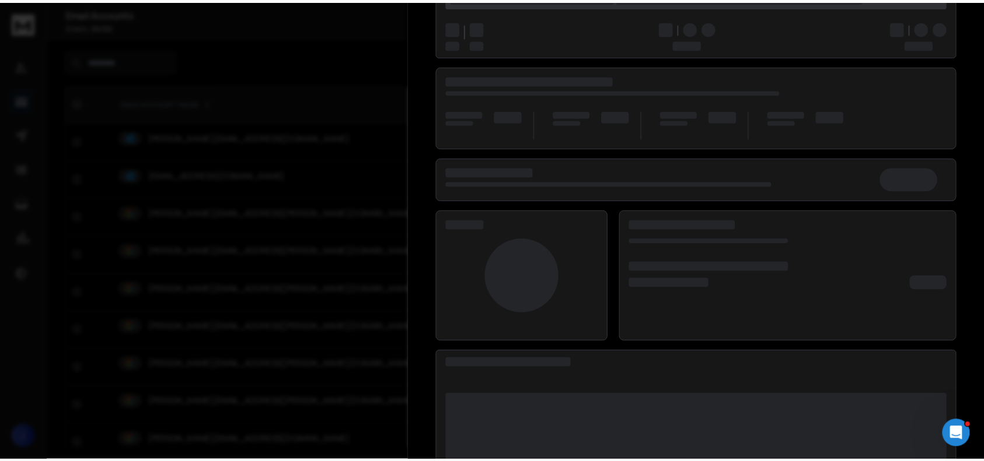
scroll to position [144, 0]
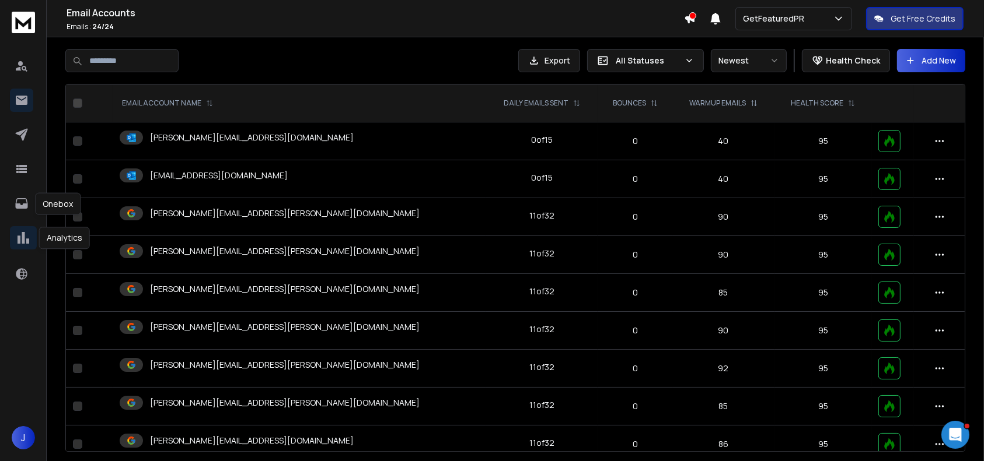
click at [23, 231] on icon at bounding box center [24, 238] width 18 height 18
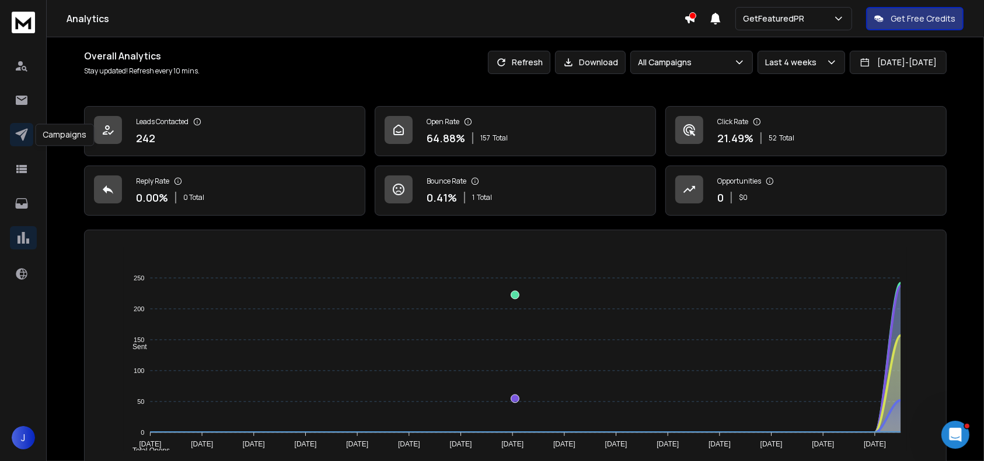
click at [22, 129] on icon at bounding box center [22, 135] width 14 height 14
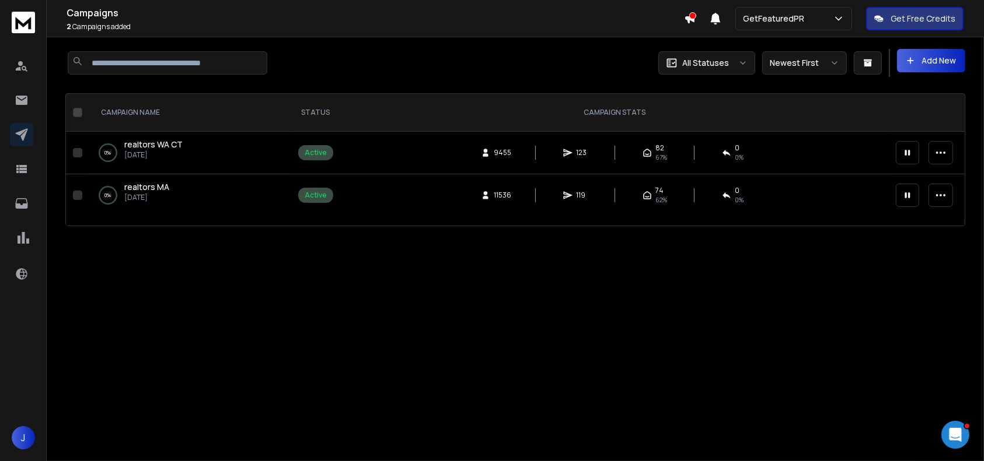
click at [173, 187] on div "0 % realtors MA [DATE]" at bounding box center [189, 195] width 181 height 28
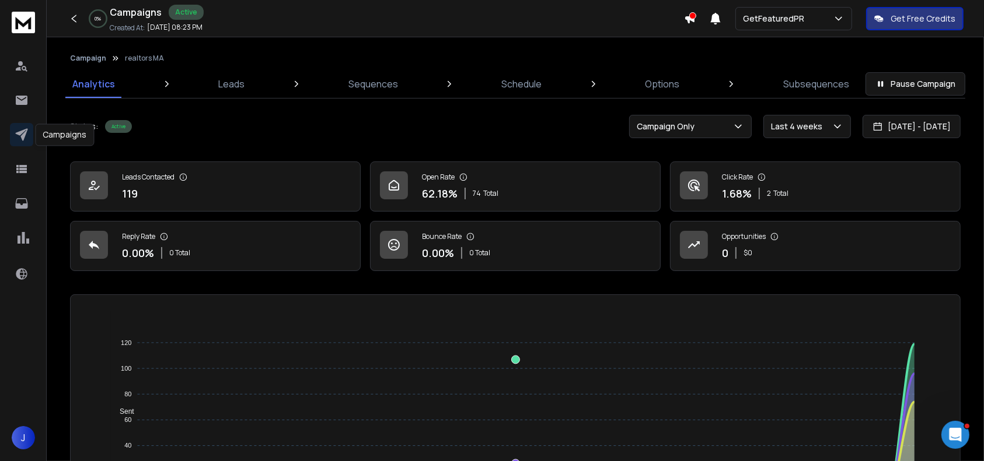
click at [22, 128] on icon at bounding box center [22, 135] width 14 height 14
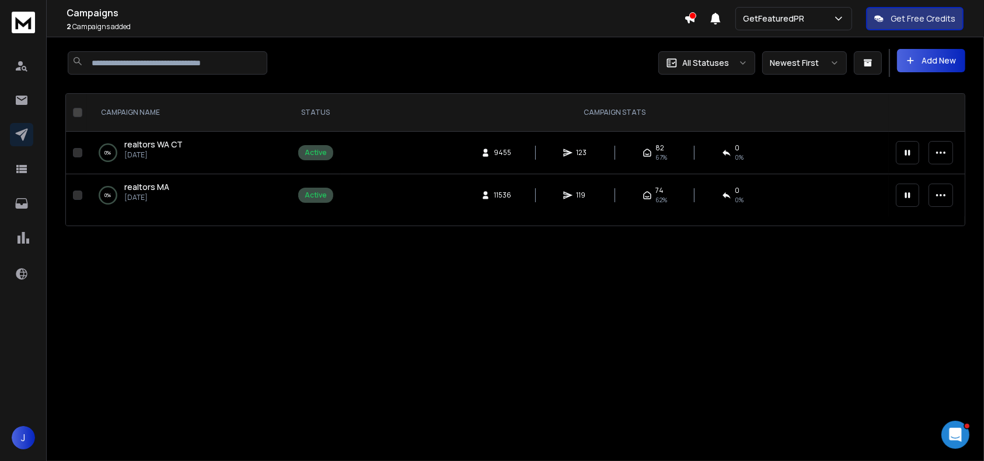
click at [174, 146] on span "realtors WA CT" at bounding box center [153, 144] width 58 height 11
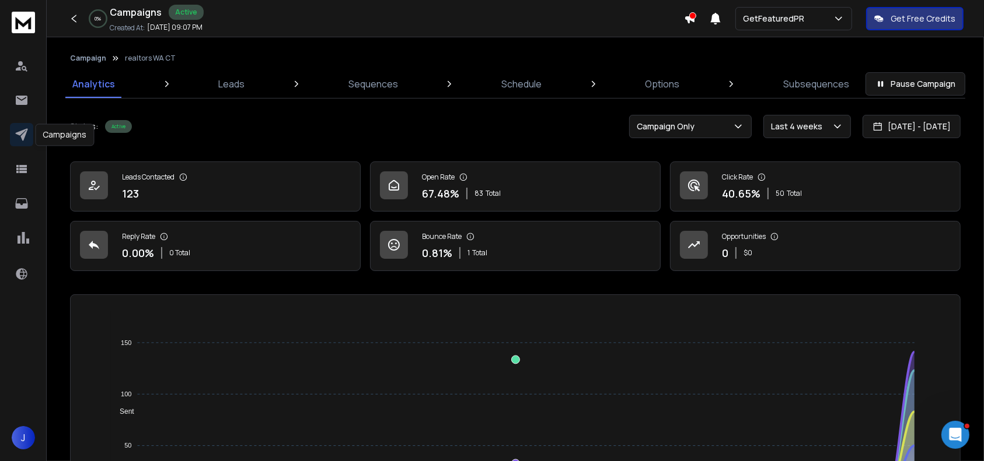
click at [31, 137] on link at bounding box center [21, 134] width 23 height 23
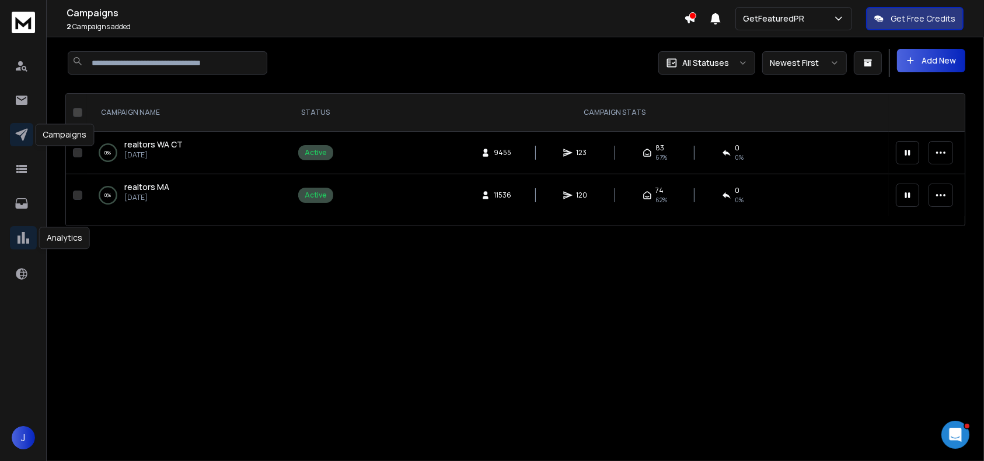
click at [20, 239] on icon at bounding box center [24, 238] width 18 height 18
